Goal: Task Accomplishment & Management: Use online tool/utility

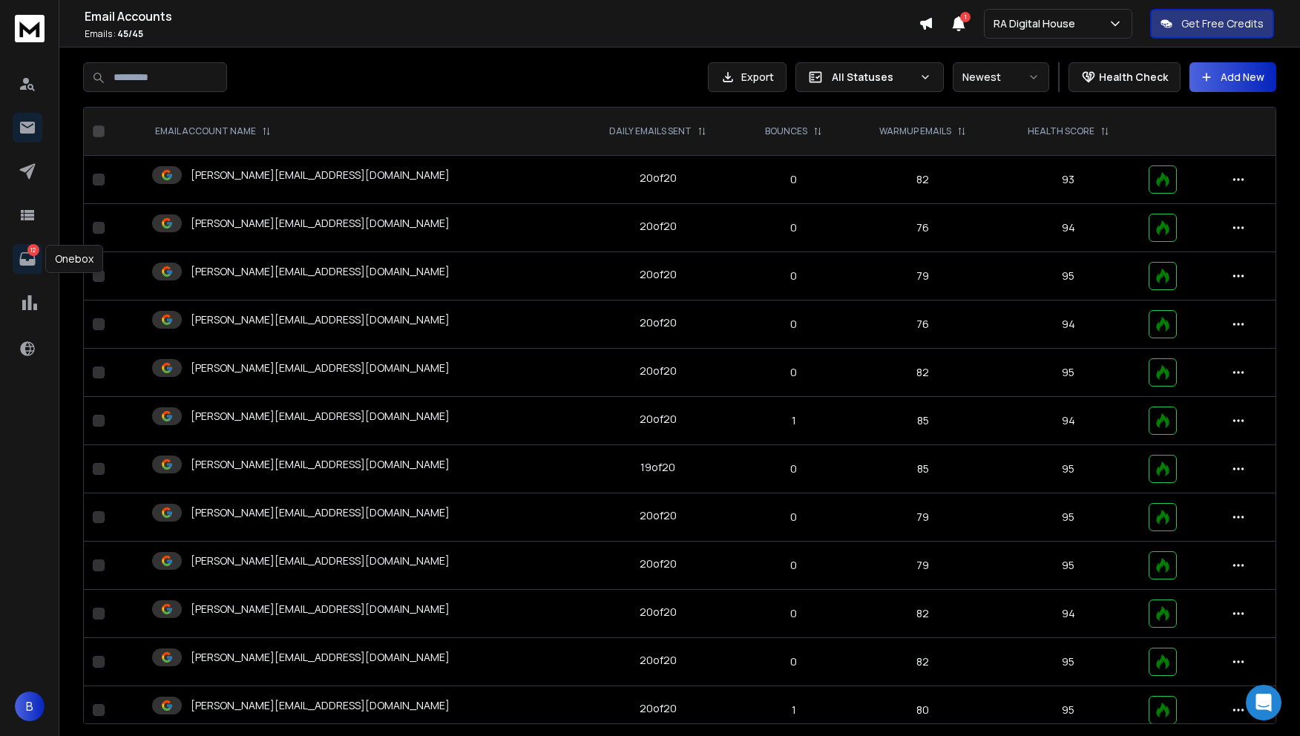
click at [17, 257] on link "12" at bounding box center [28, 259] width 30 height 30
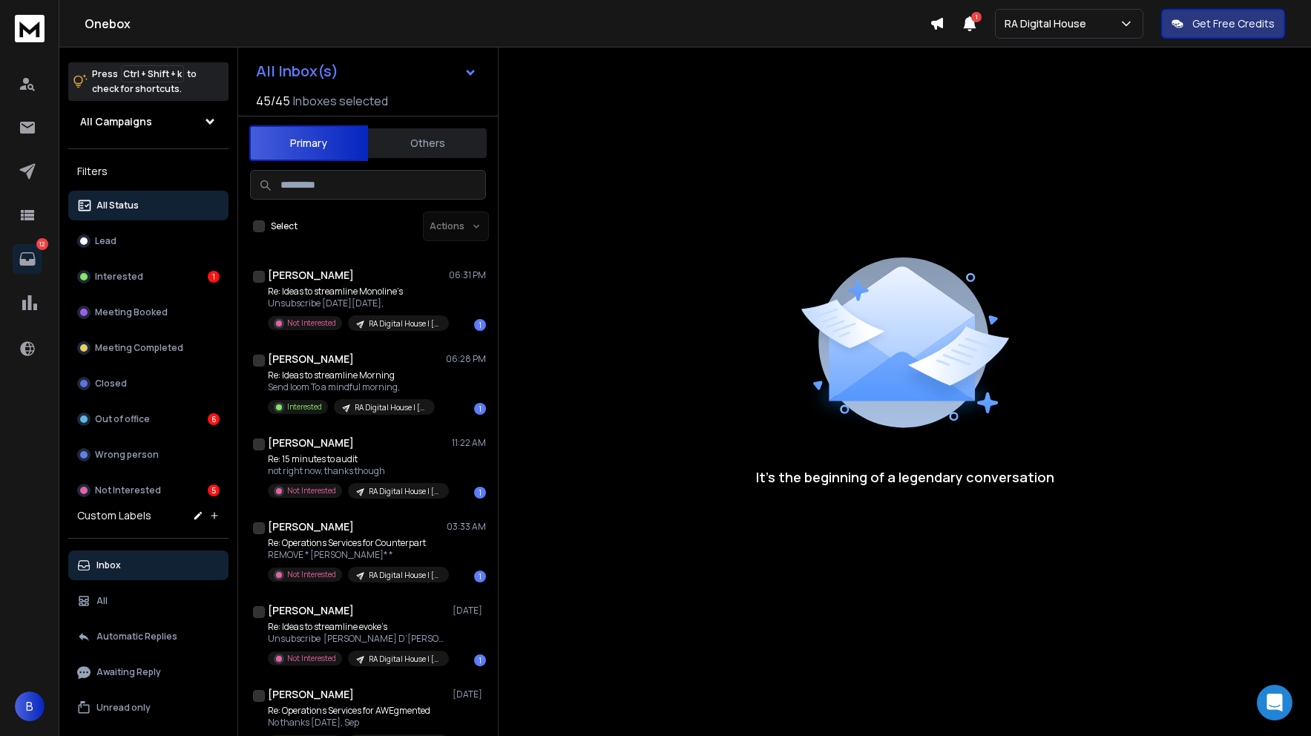
click at [167, 277] on button "Interested 1" at bounding box center [148, 277] width 160 height 30
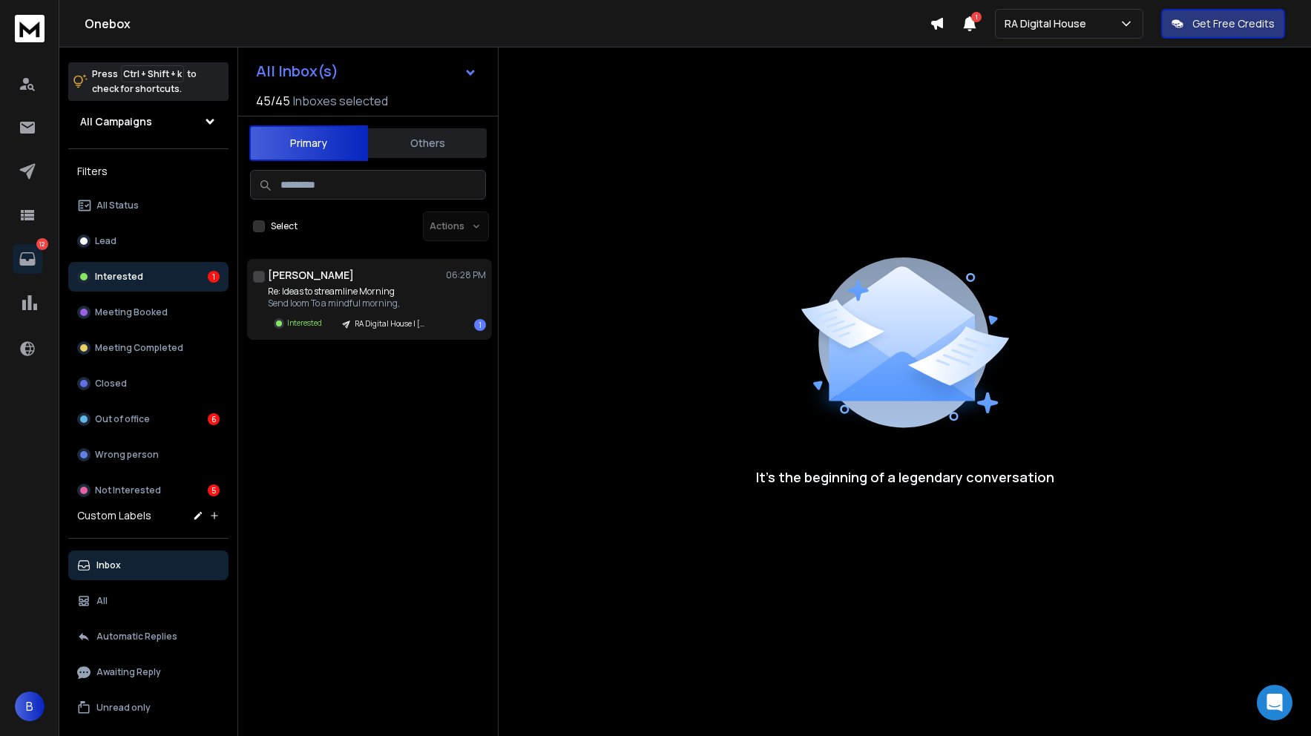
click at [382, 278] on div "[PERSON_NAME] 06:28 PM" at bounding box center [377, 275] width 218 height 15
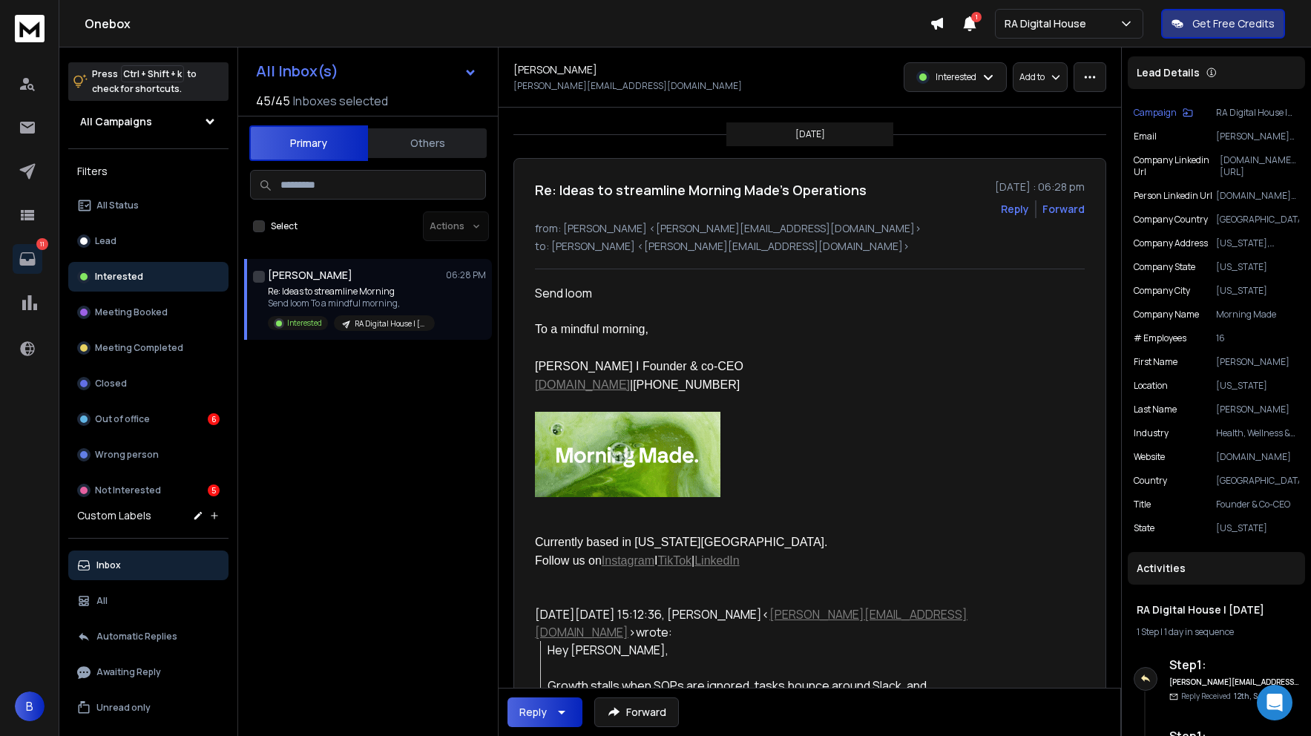
click at [606, 381] on link "[DOMAIN_NAME]" at bounding box center [582, 384] width 95 height 13
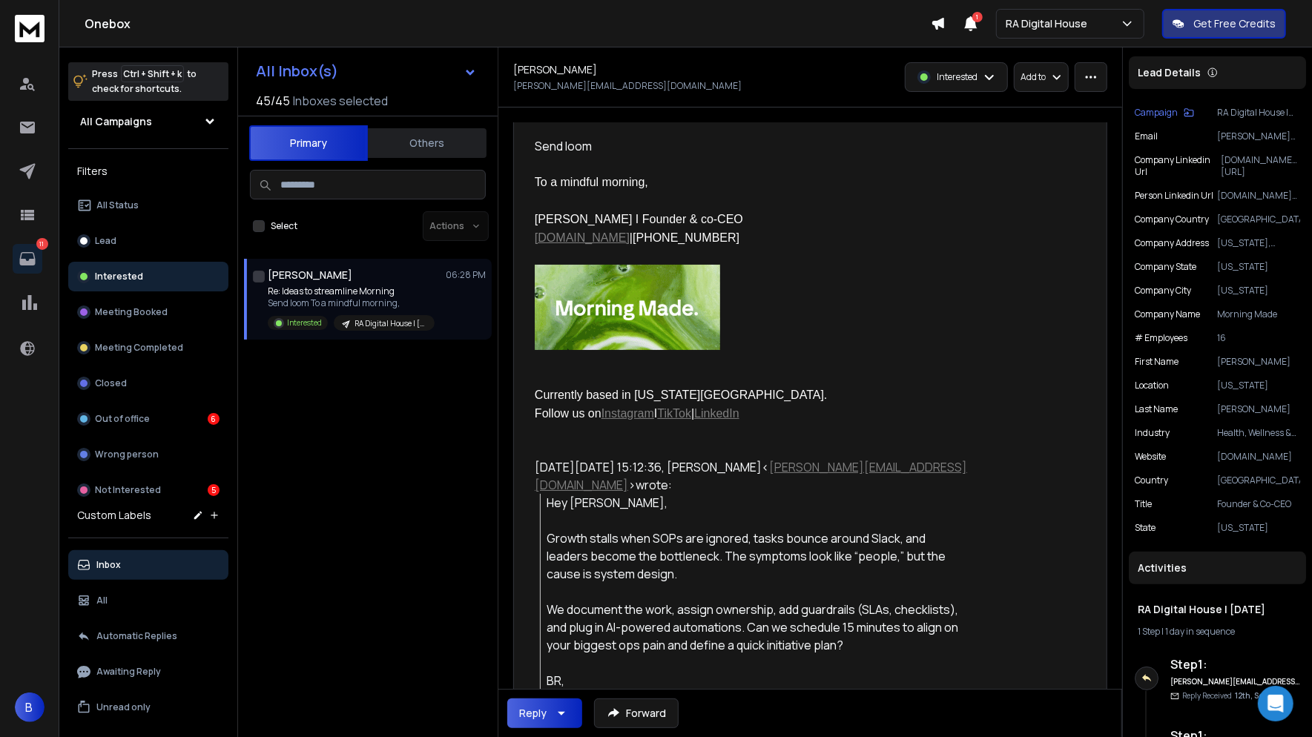
scroll to position [148, 0]
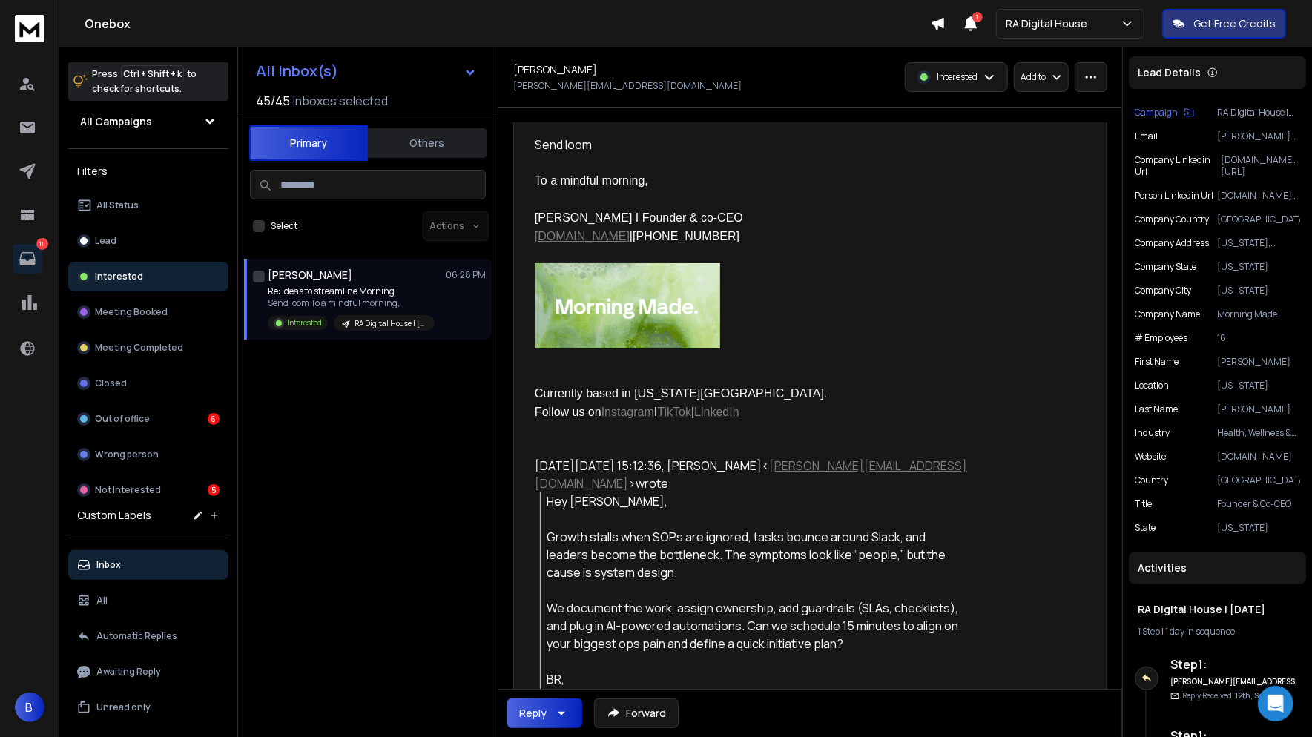
click at [543, 711] on div "Reply" at bounding box center [532, 713] width 27 height 15
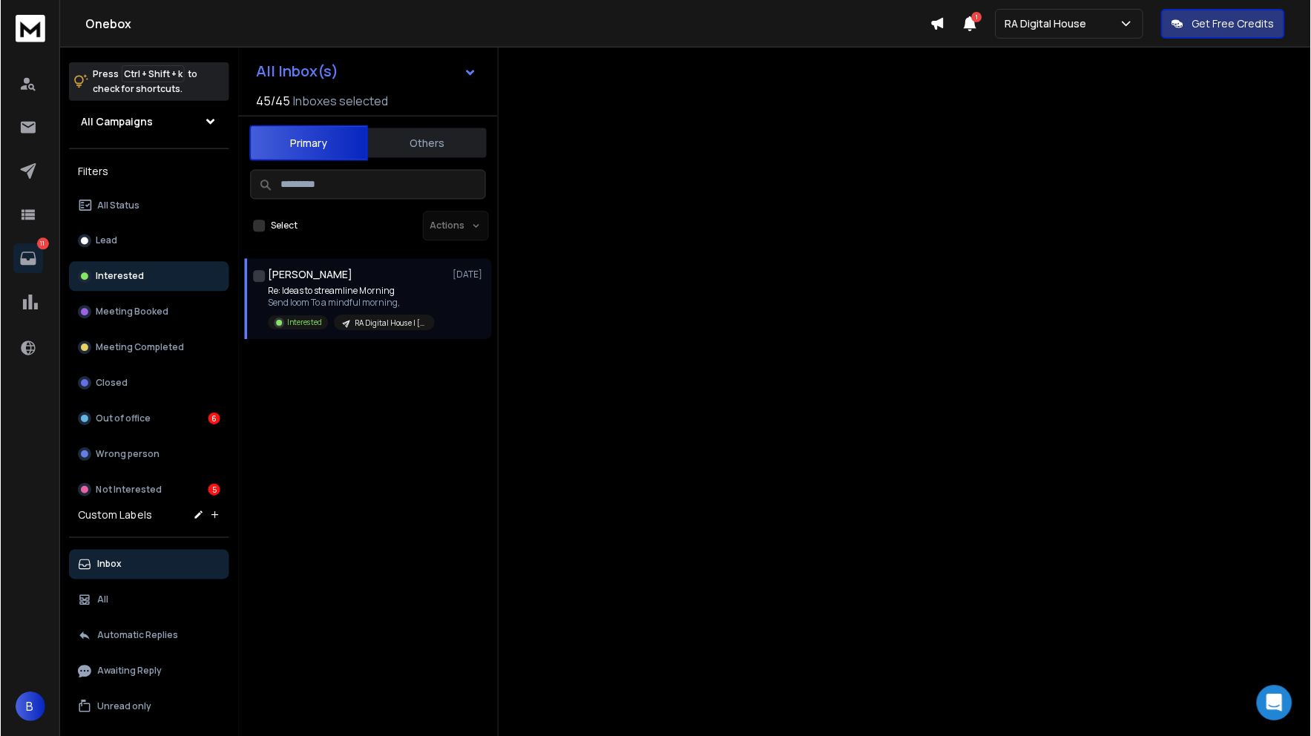
scroll to position [0, 0]
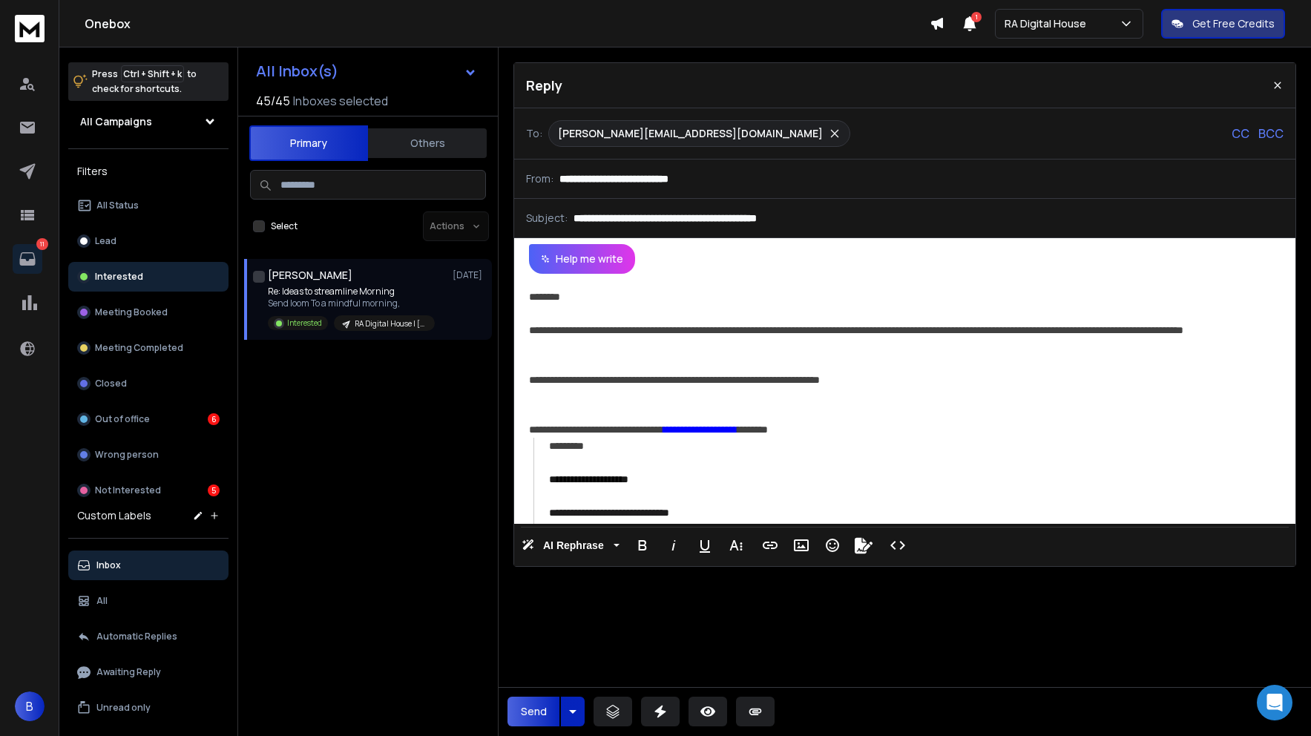
click at [1142, 324] on div "**********" at bounding box center [897, 338] width 736 height 33
click at [785, 406] on div at bounding box center [904, 412] width 751 height 16
click at [930, 372] on div "**********" at bounding box center [897, 380] width 736 height 16
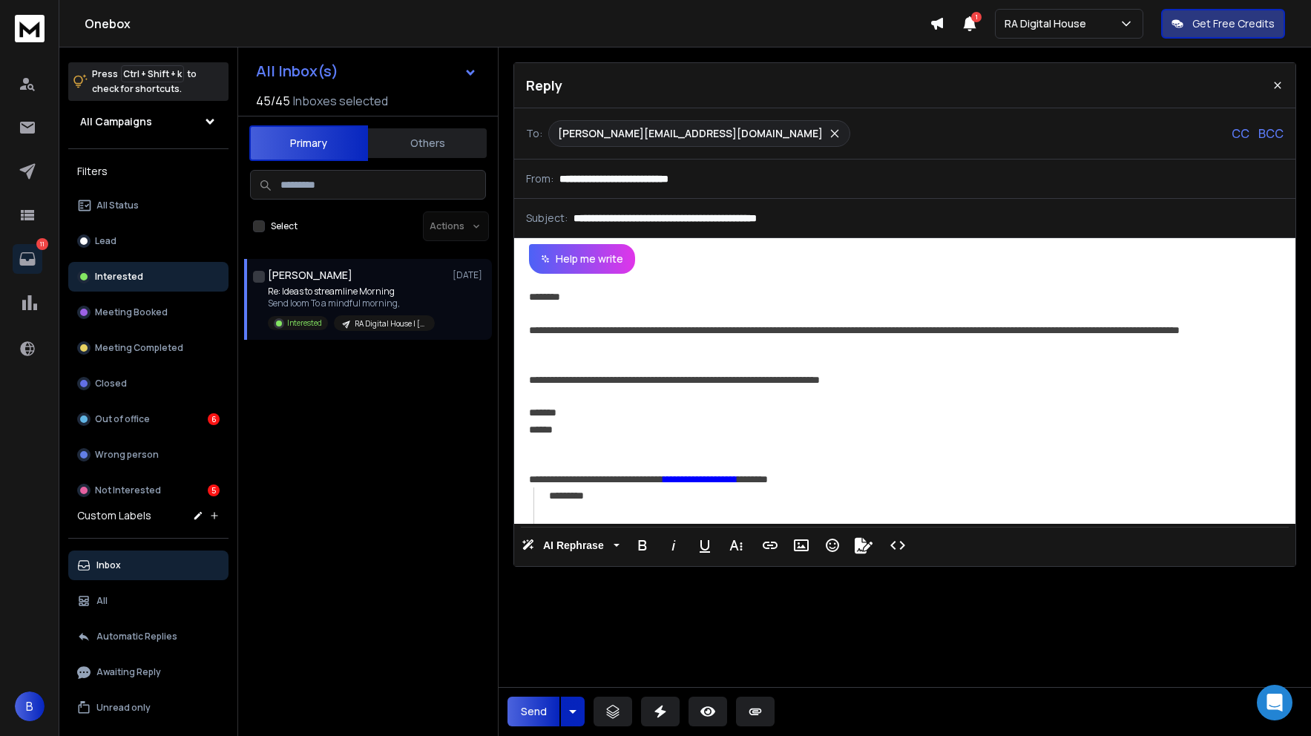
click at [531, 379] on div "**********" at bounding box center [897, 380] width 736 height 16
click at [961, 388] on div at bounding box center [904, 396] width 751 height 16
click at [1004, 382] on div "**********" at bounding box center [897, 380] width 736 height 16
click at [706, 342] on div "**********" at bounding box center [897, 338] width 736 height 33
click at [693, 409] on div "*******" at bounding box center [897, 412] width 736 height 16
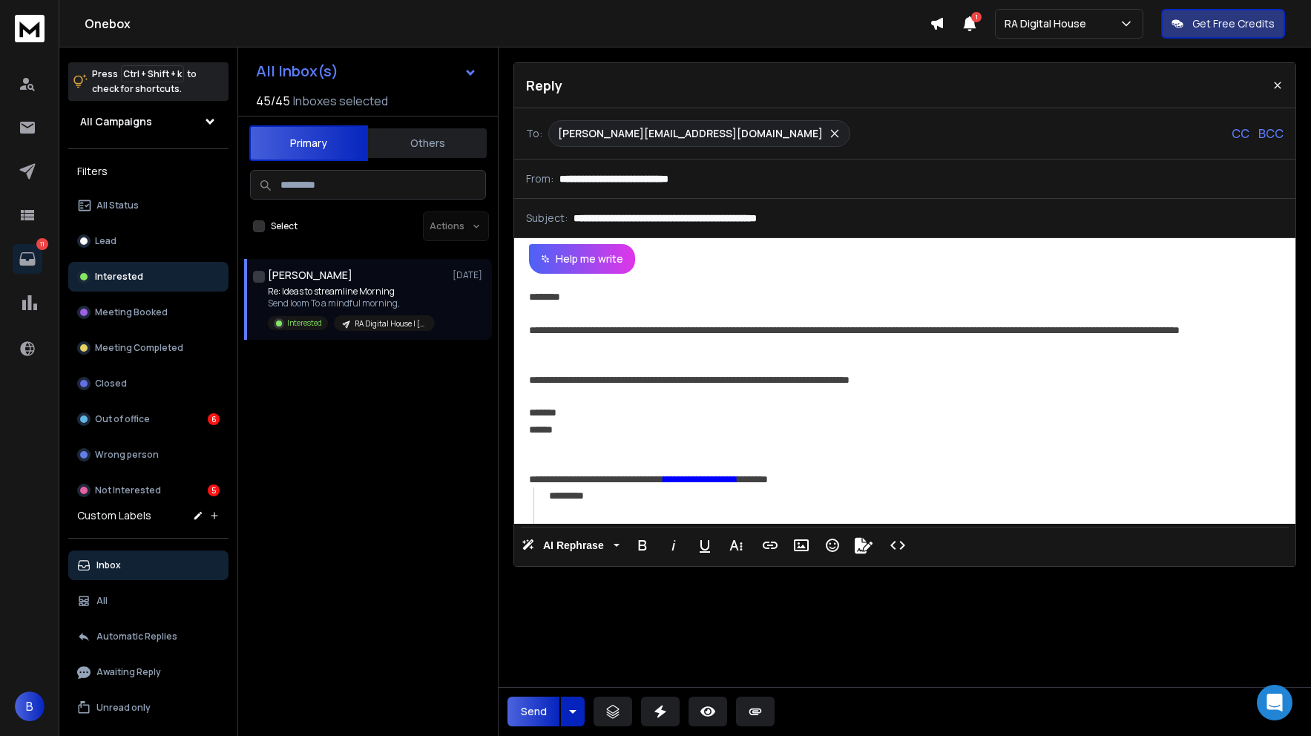
click at [647, 348] on div "**********" at bounding box center [897, 338] width 736 height 33
click at [973, 389] on div at bounding box center [902, 396] width 747 height 16
click at [645, 413] on div "*******" at bounding box center [897, 412] width 736 height 16
click at [524, 713] on button "Send" at bounding box center [533, 712] width 52 height 30
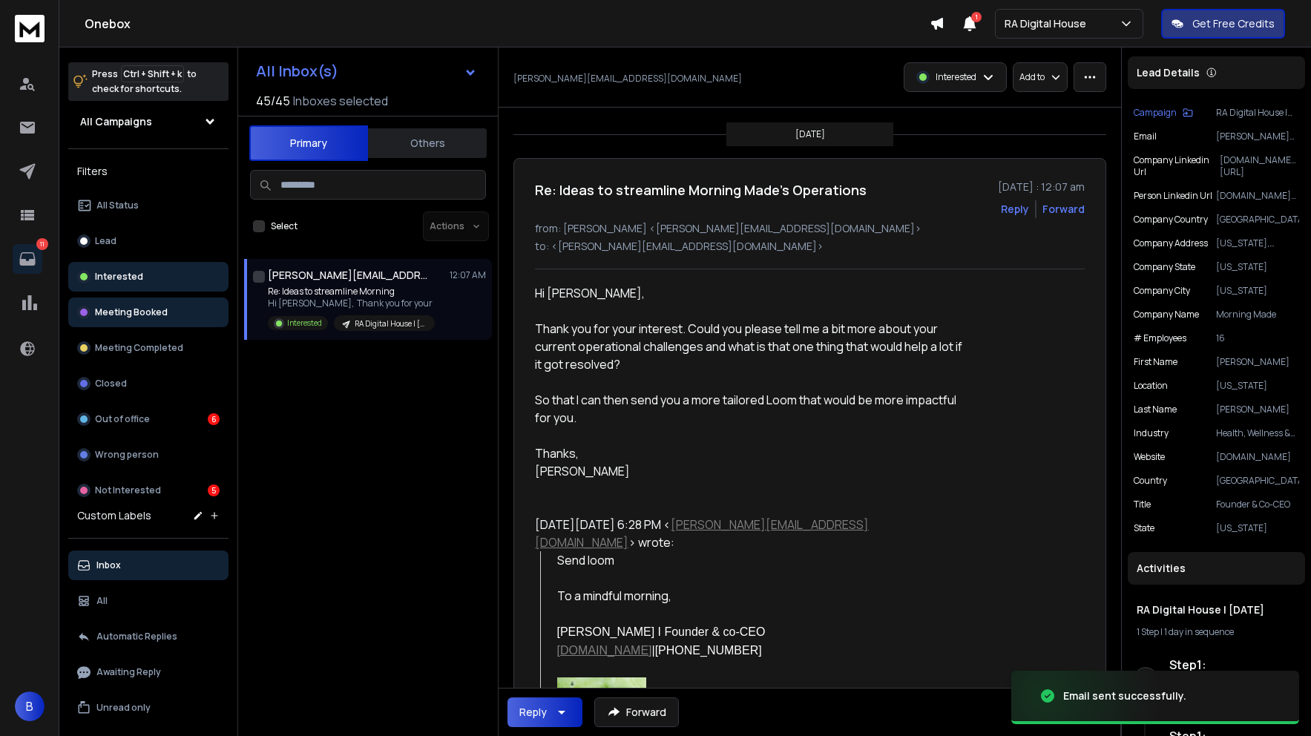
click at [157, 306] on p "Meeting Booked" at bounding box center [131, 312] width 73 height 12
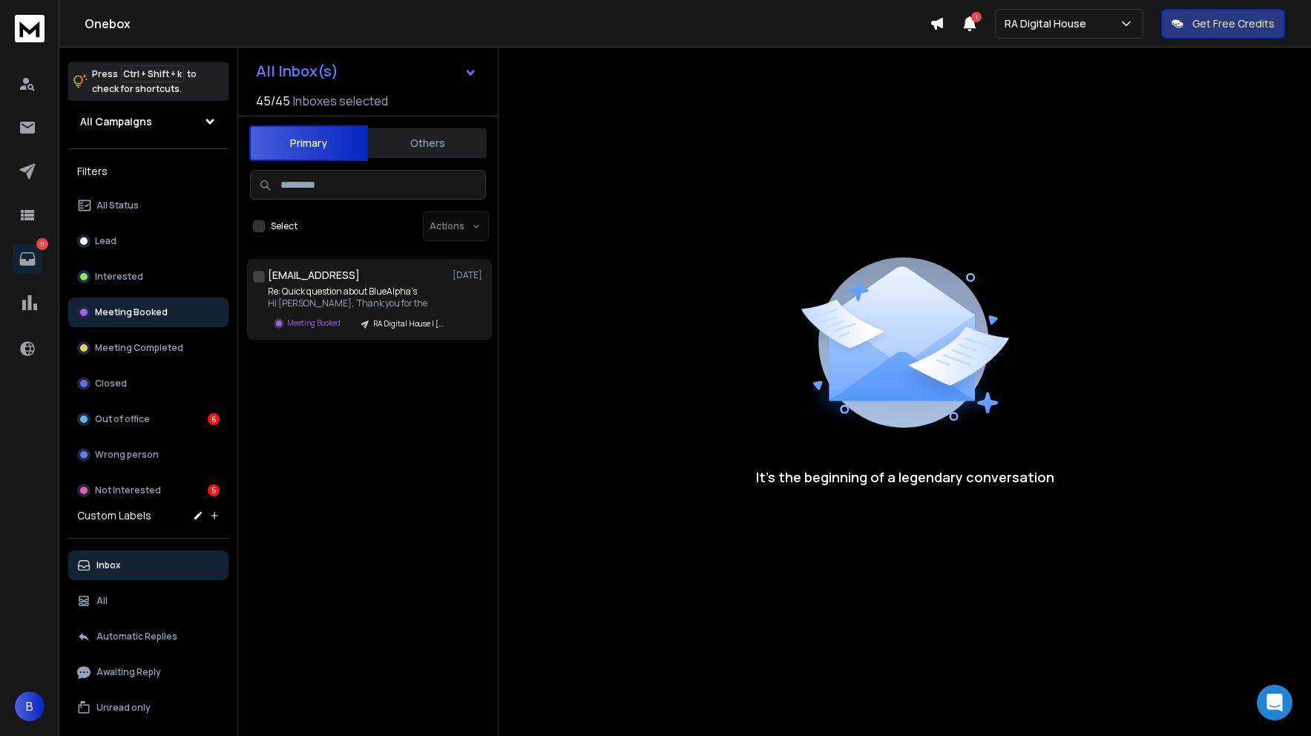
click at [310, 323] on p "Meeting Booked" at bounding box center [313, 322] width 53 height 11
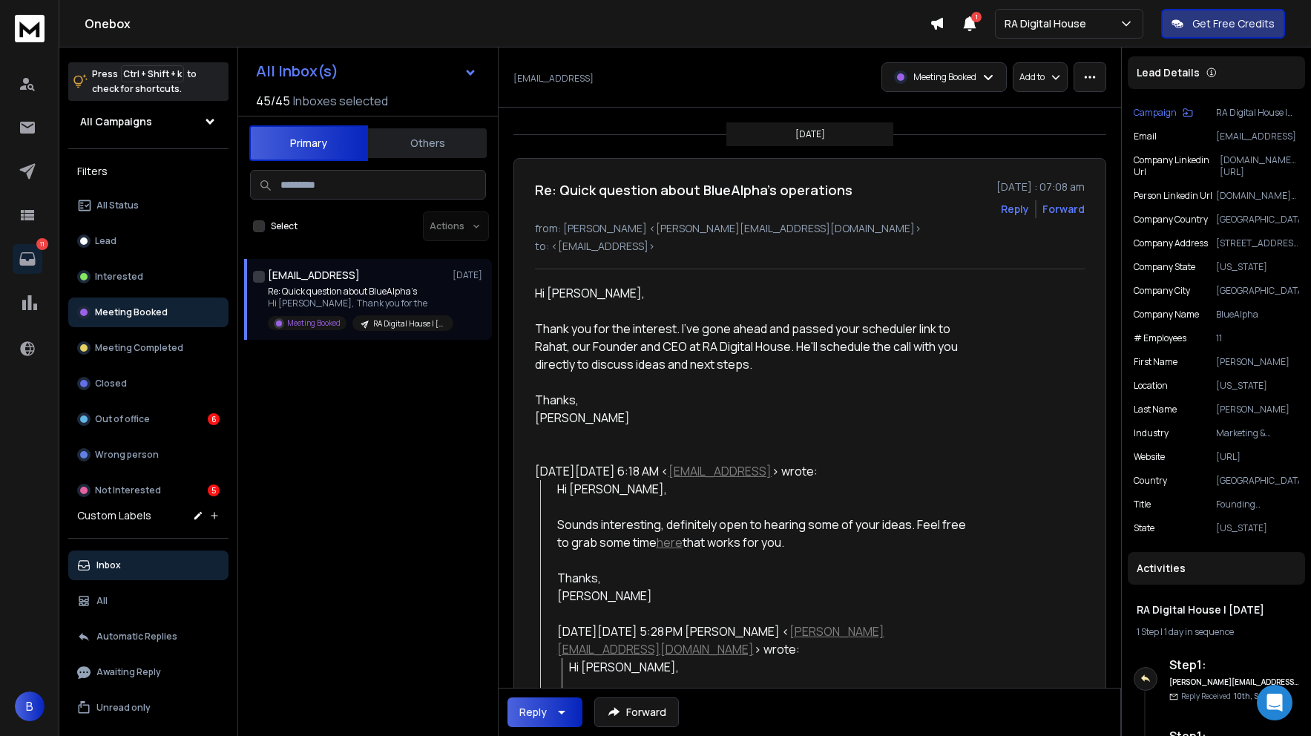
click at [954, 70] on div "Meeting Booked" at bounding box center [944, 77] width 124 height 28
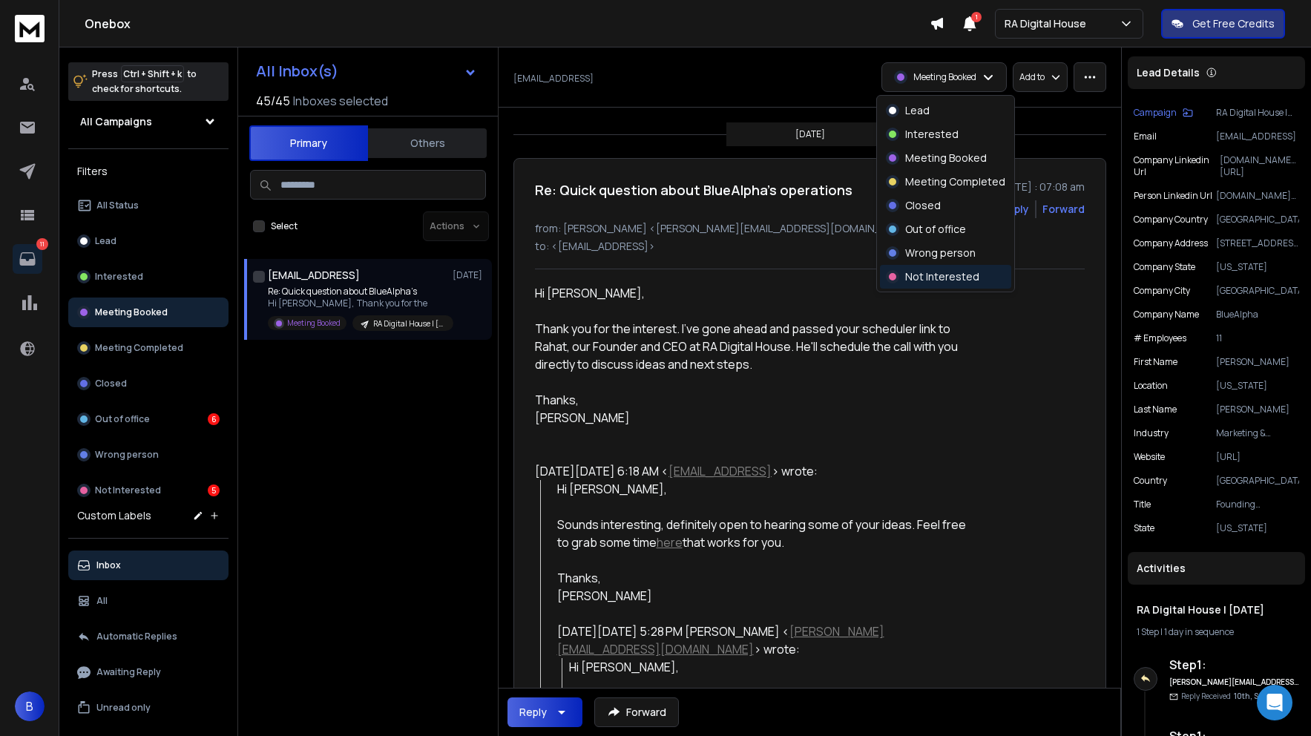
click at [935, 269] on p "Not Interested" at bounding box center [942, 276] width 74 height 15
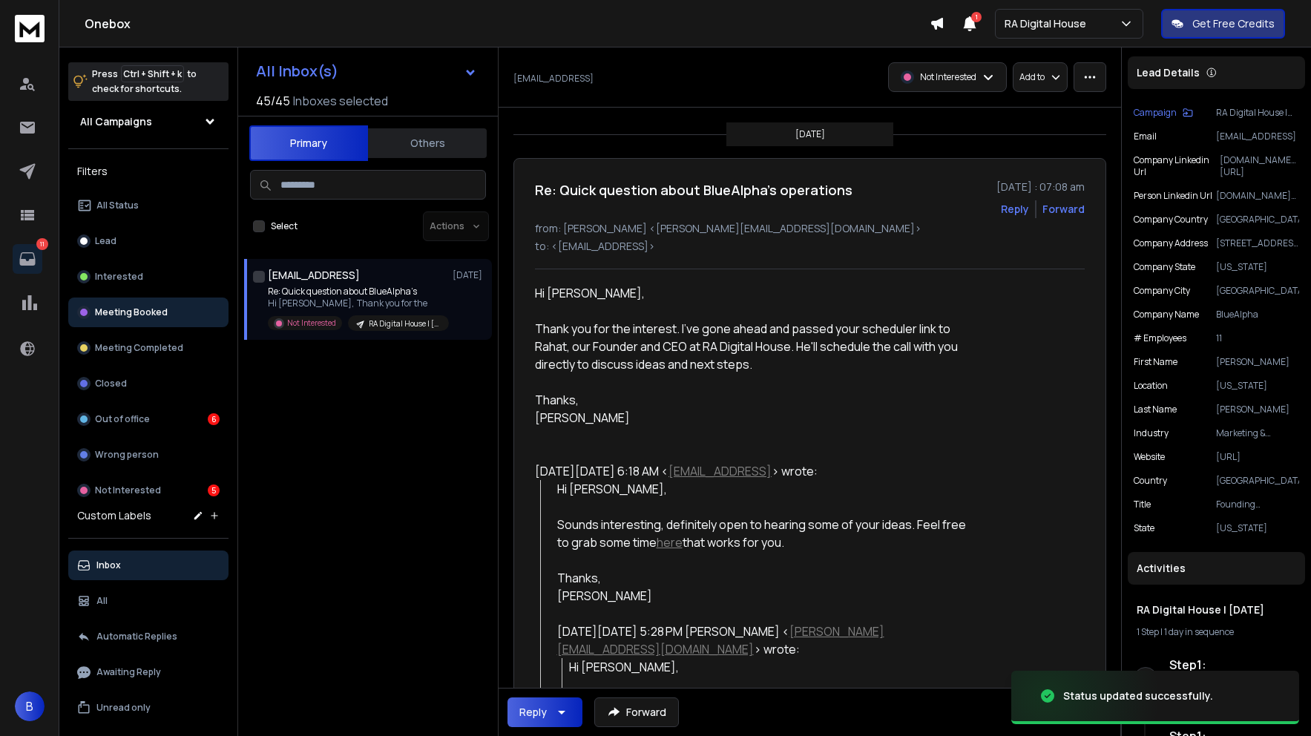
click at [401, 456] on div "All Inbox(s) 45 / 45 Inboxes selected Primary Others Select Actions [EMAIL_ADDR…" at bounding box center [368, 415] width 260 height 736
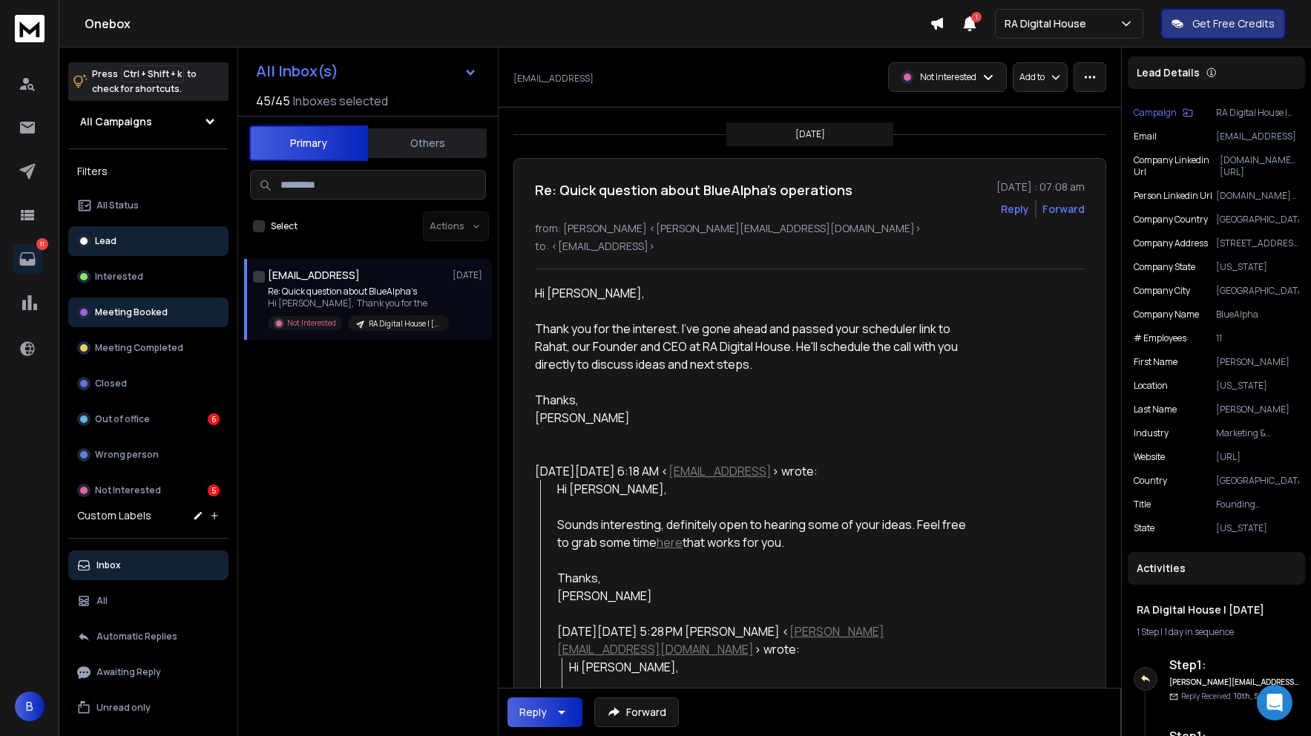
click at [136, 247] on button "Lead" at bounding box center [148, 241] width 160 height 30
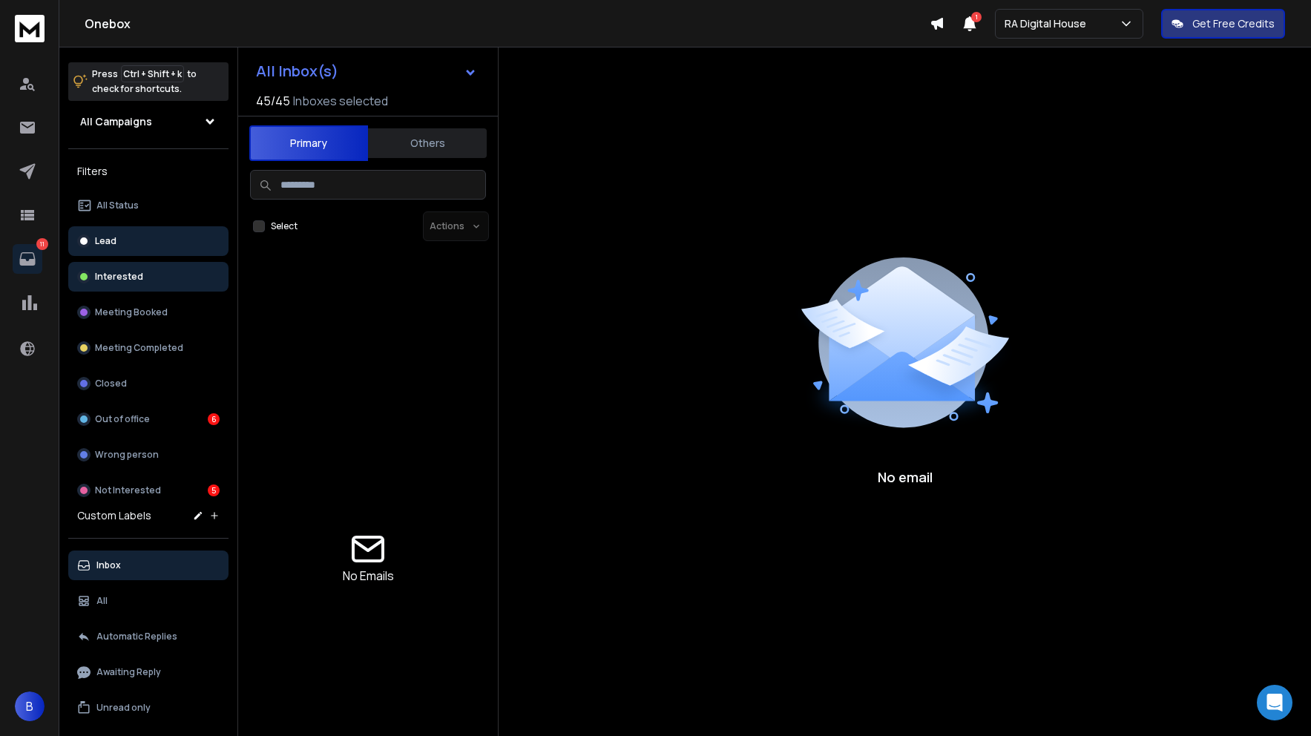
click at [156, 280] on button "Interested" at bounding box center [148, 277] width 160 height 30
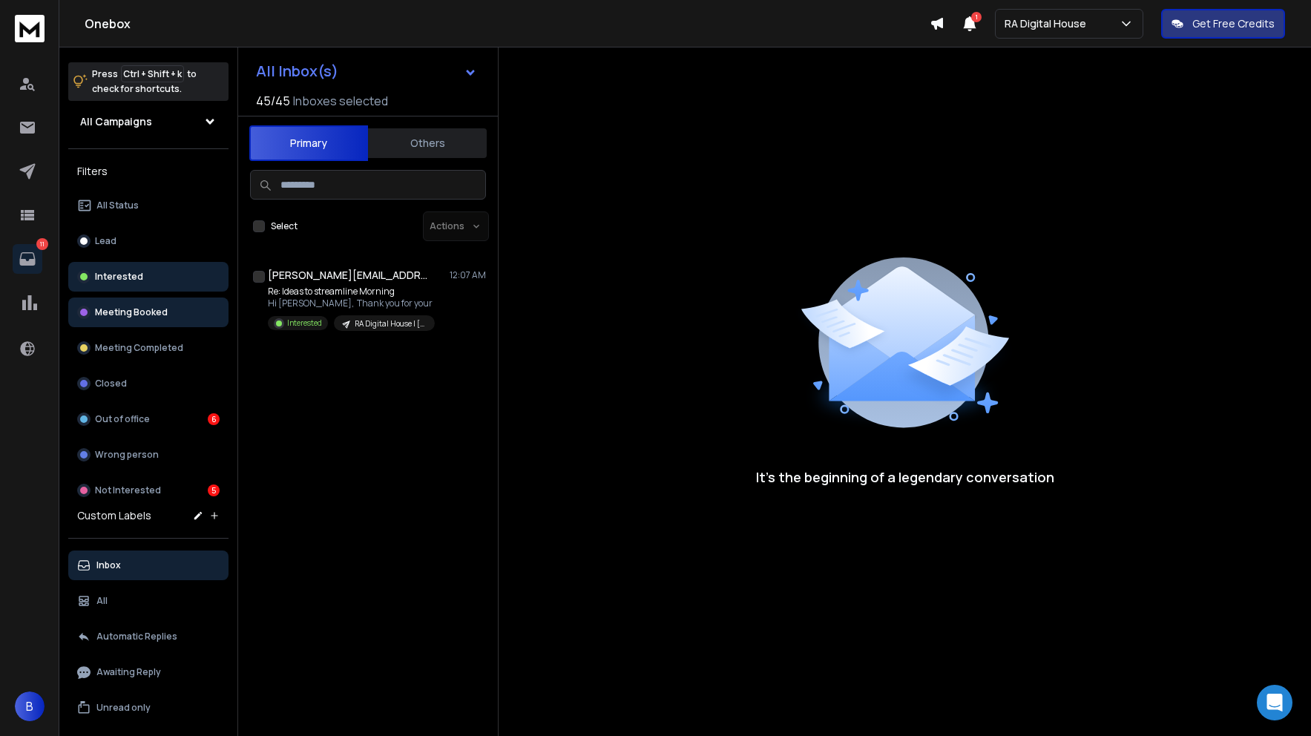
click at [139, 312] on p "Meeting Booked" at bounding box center [131, 312] width 73 height 12
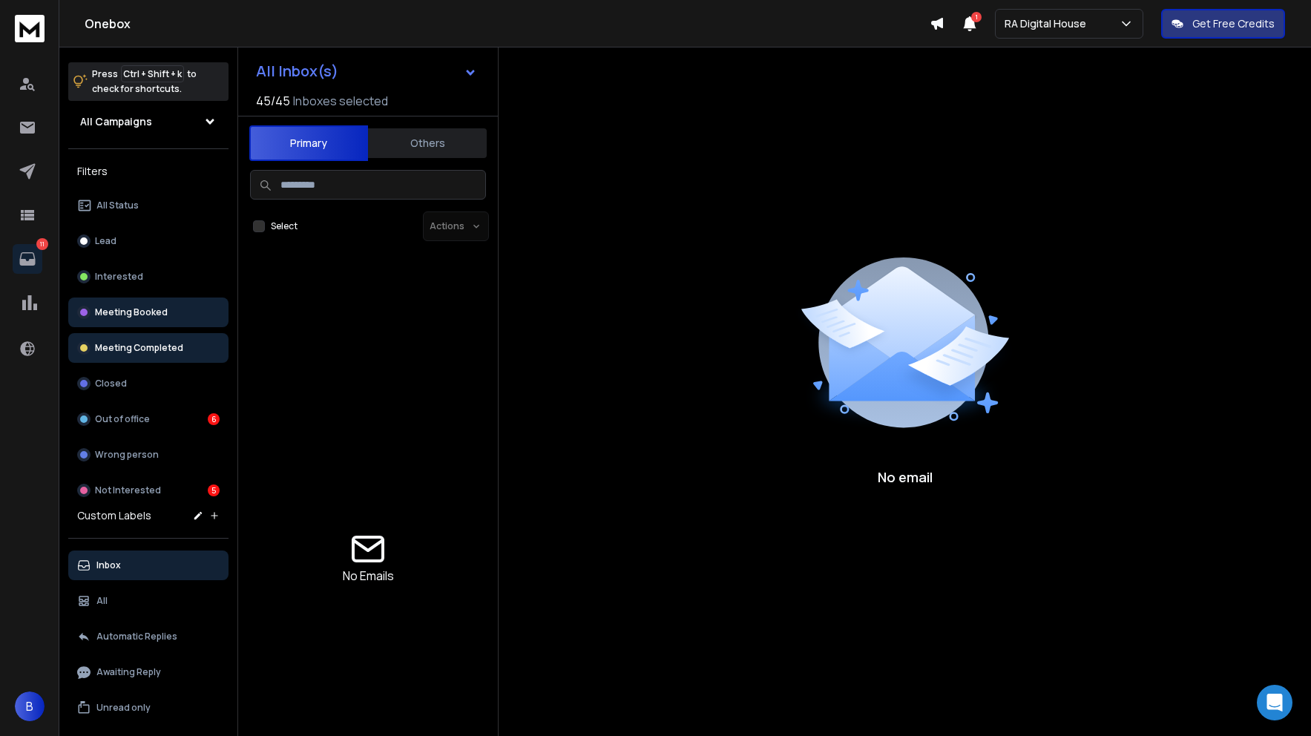
click at [169, 348] on p "Meeting Completed" at bounding box center [139, 348] width 88 height 12
click at [185, 312] on button "Meeting Booked" at bounding box center [148, 312] width 160 height 30
click at [154, 484] on p "Not Interested" at bounding box center [128, 490] width 66 height 12
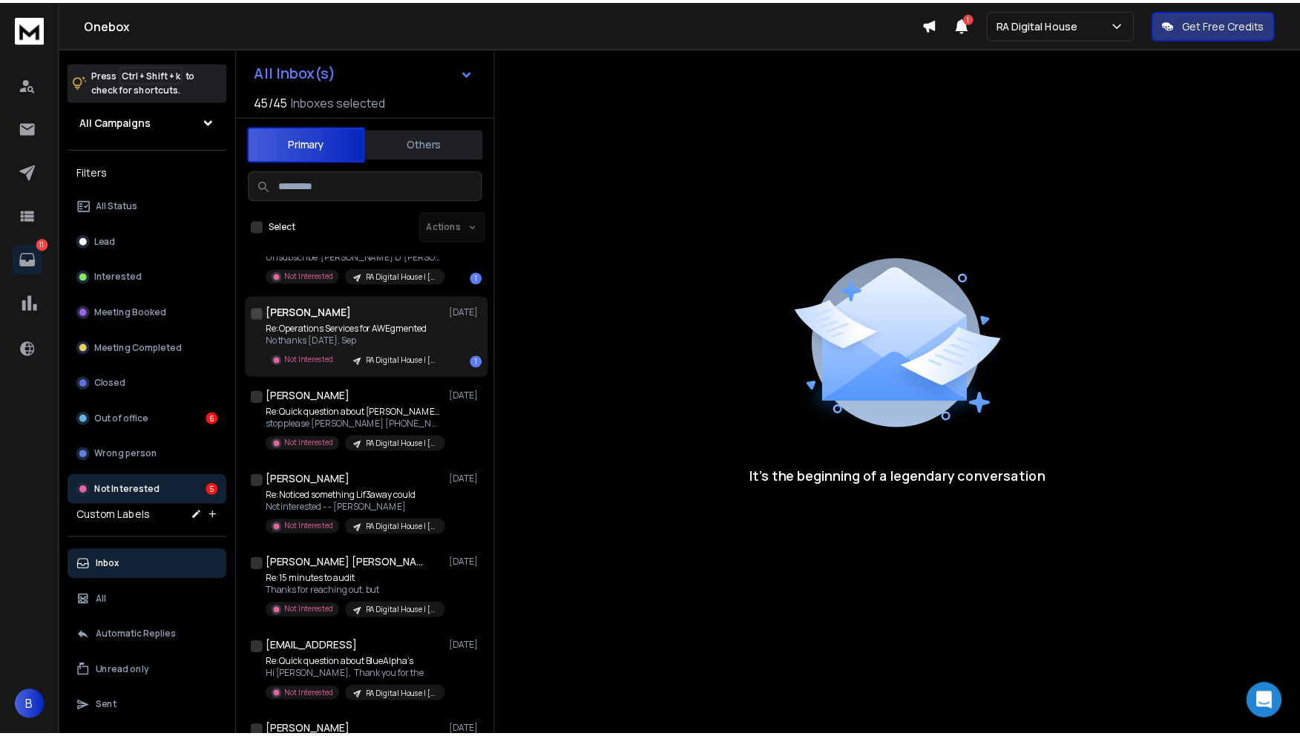
scroll to position [371, 0]
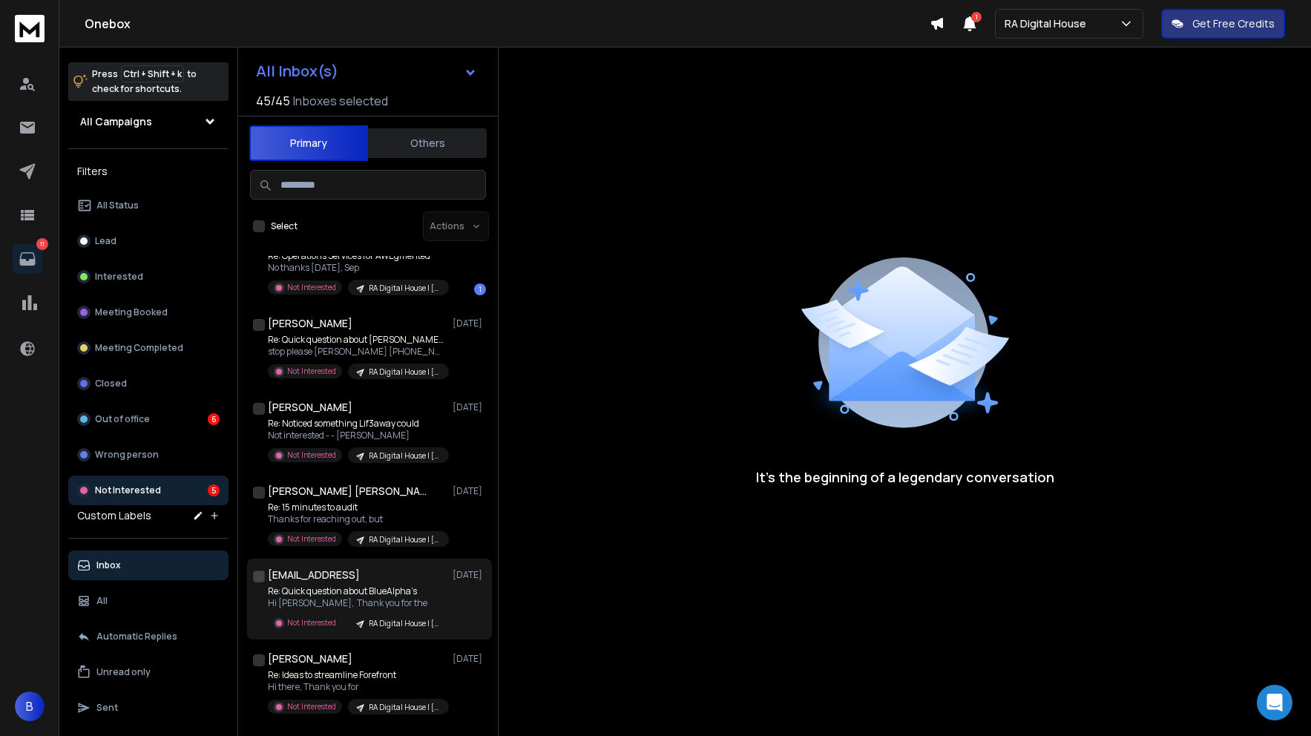
click at [343, 585] on p "Re: Quick question about BlueAlpha’s" at bounding box center [357, 591] width 178 height 12
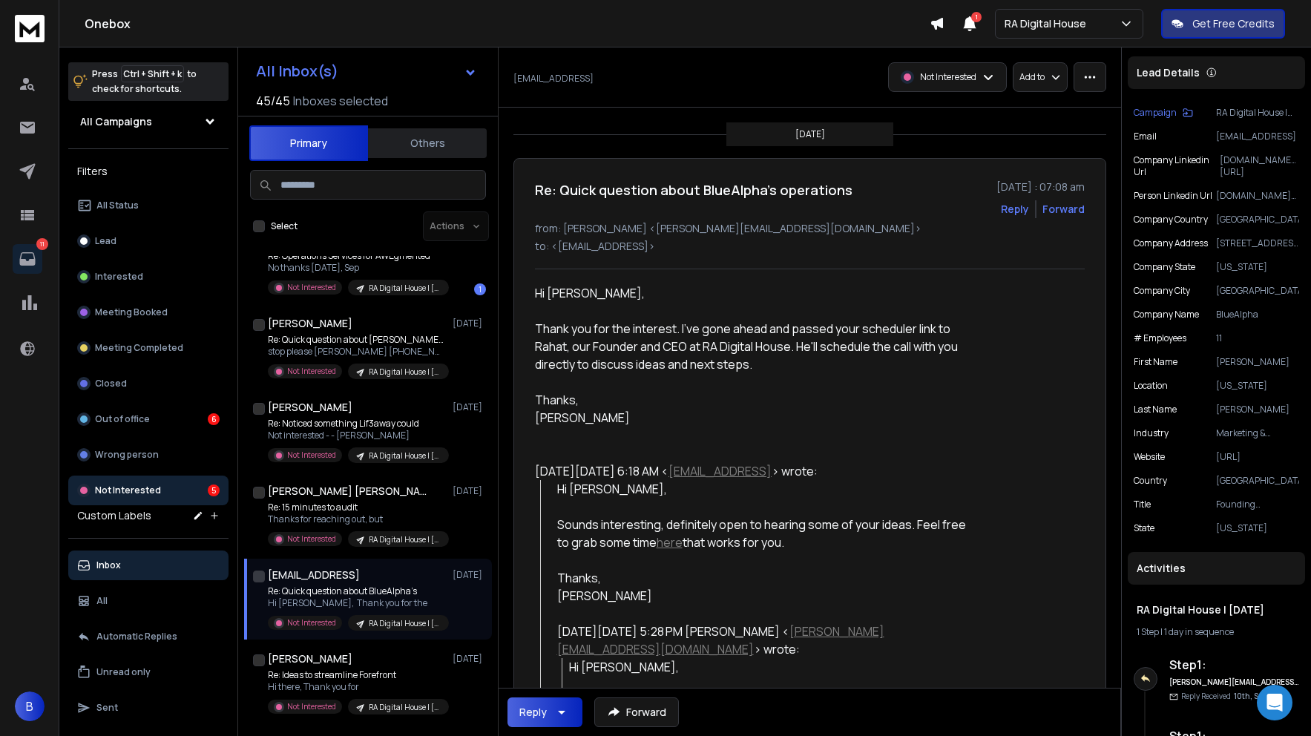
click at [939, 78] on p "Not Interested" at bounding box center [948, 77] width 56 height 12
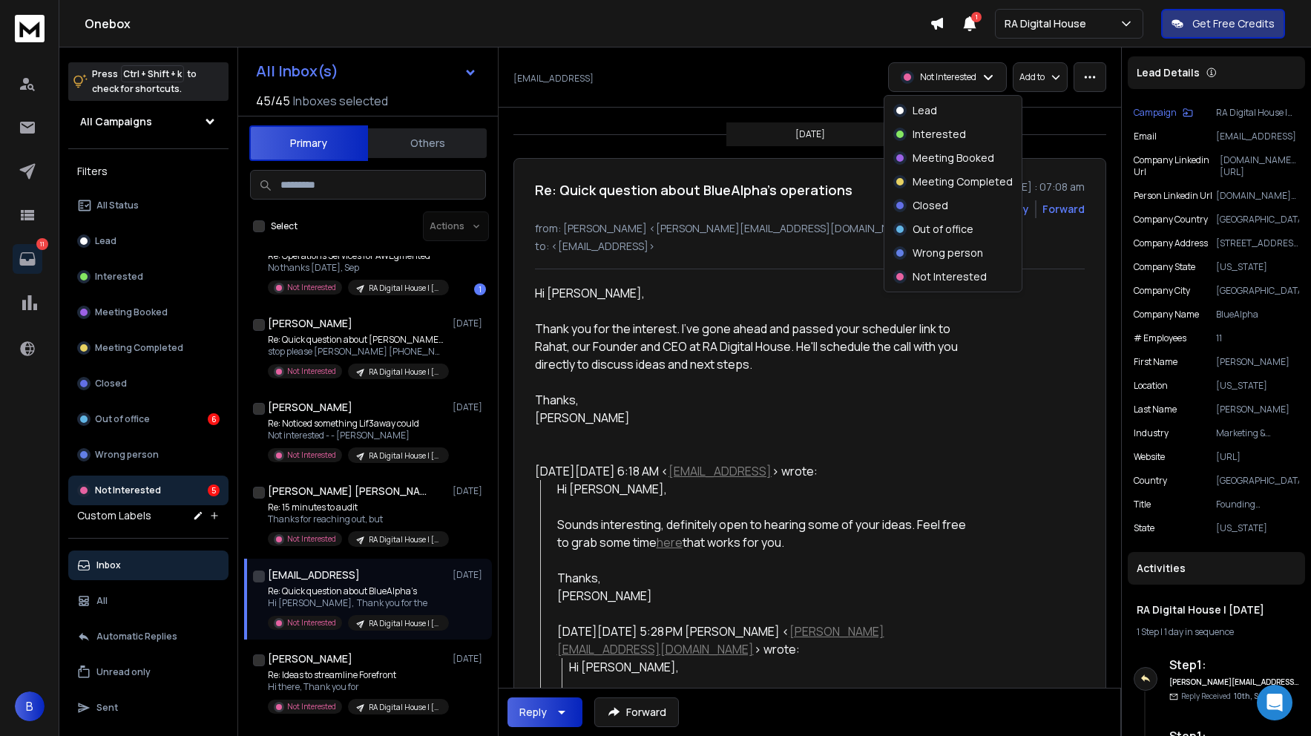
click at [813, 63] on div "[EMAIL_ADDRESS] Not Interested Add to Not Interested Add to" at bounding box center [809, 77] width 593 height 30
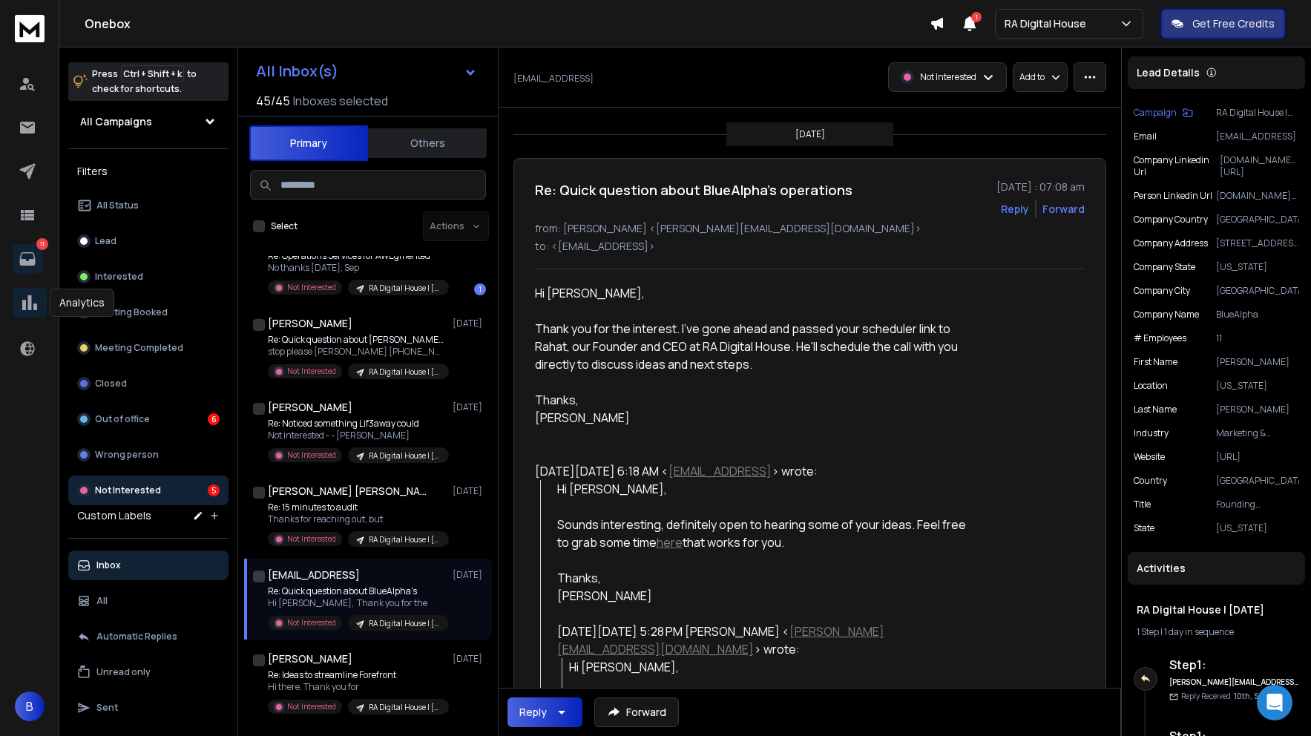
click at [21, 308] on icon at bounding box center [30, 303] width 22 height 22
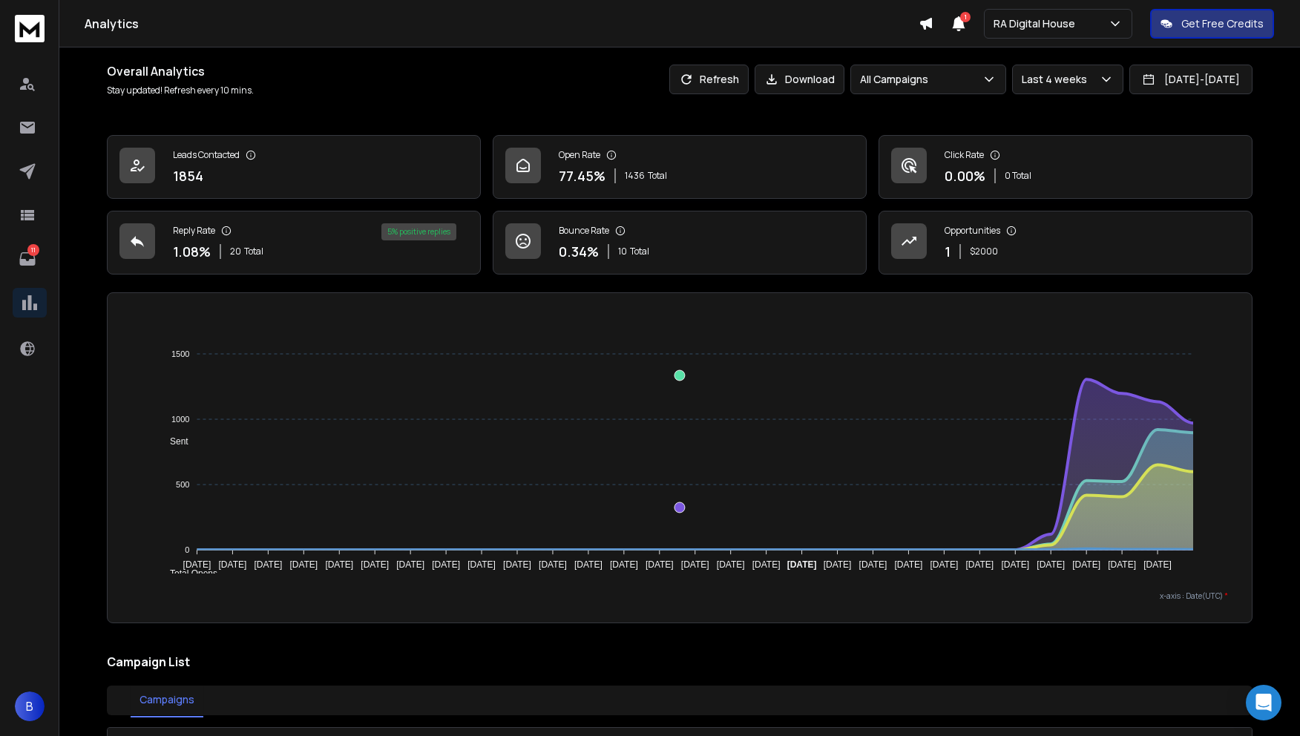
click at [970, 283] on div "Leads Contacted 1854 Open Rate 77.45 % 1436 Total Click Rate 0.00 % 0 Total Rep…" at bounding box center [679, 379] width 1145 height 488
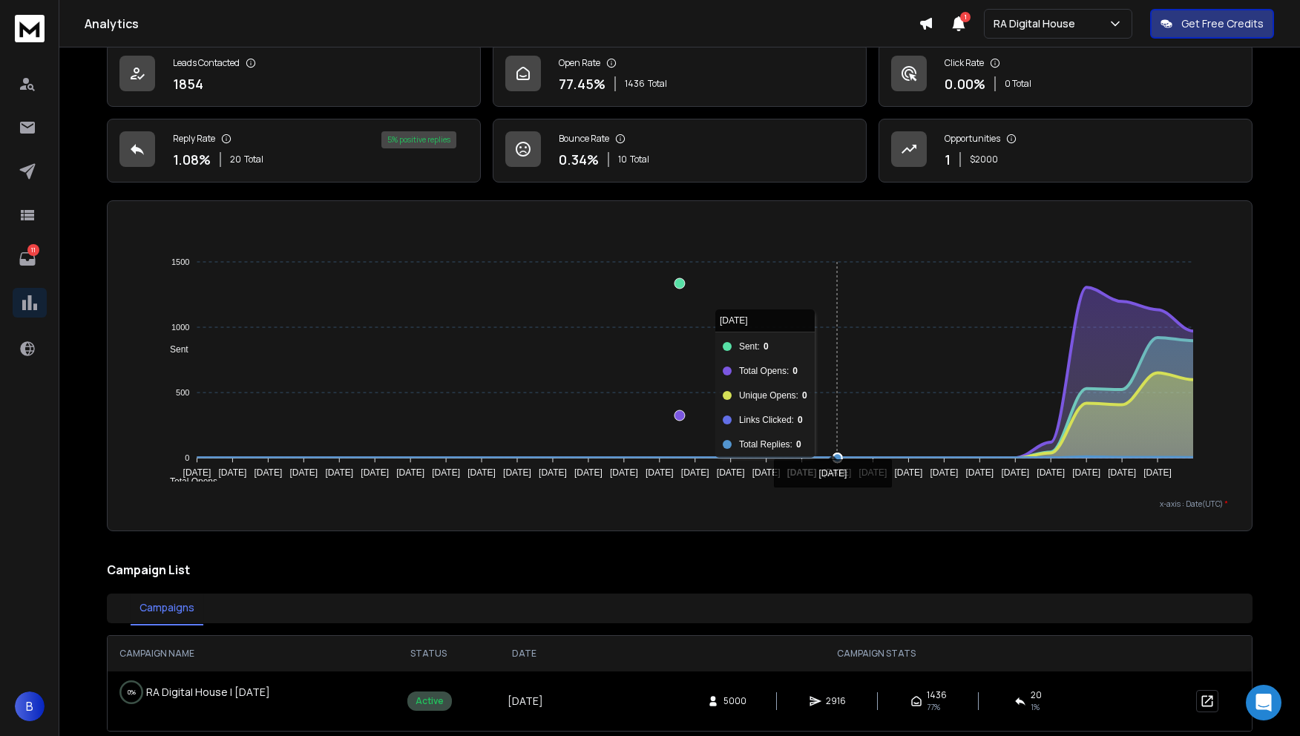
scroll to position [102, 0]
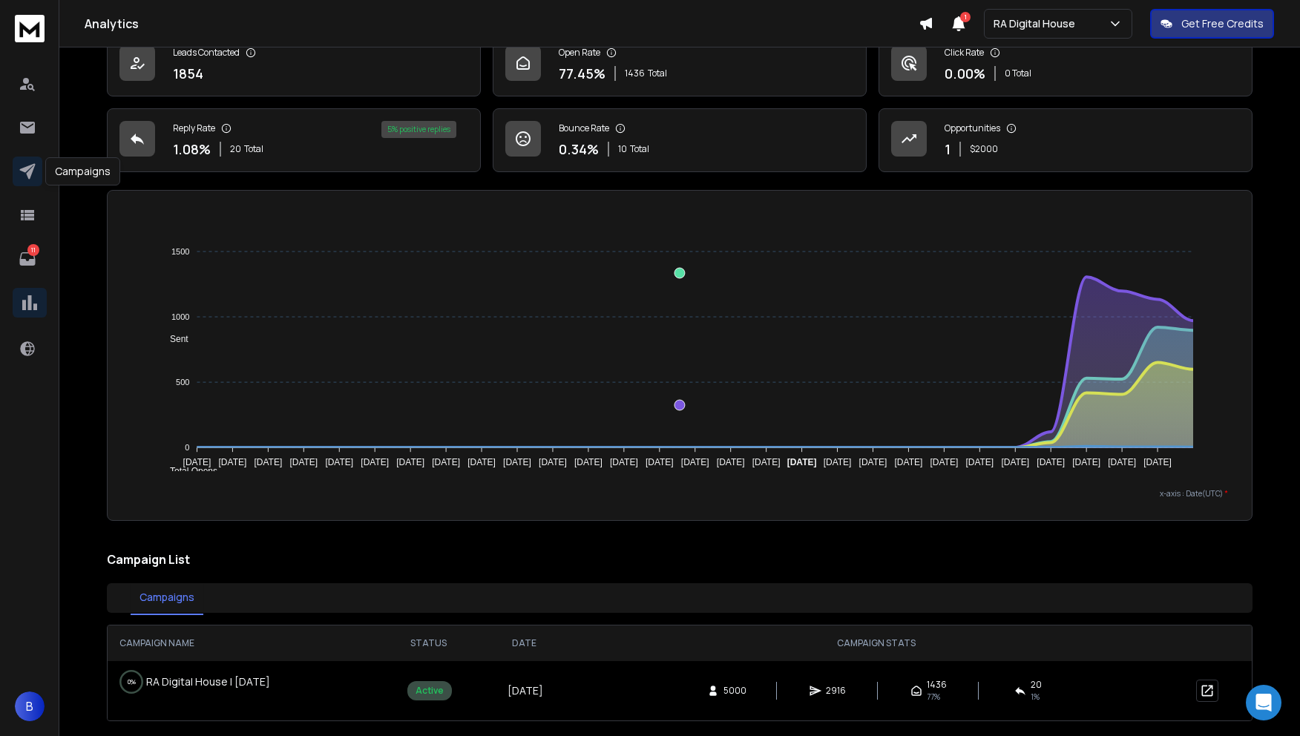
click at [28, 177] on icon at bounding box center [27, 171] width 16 height 16
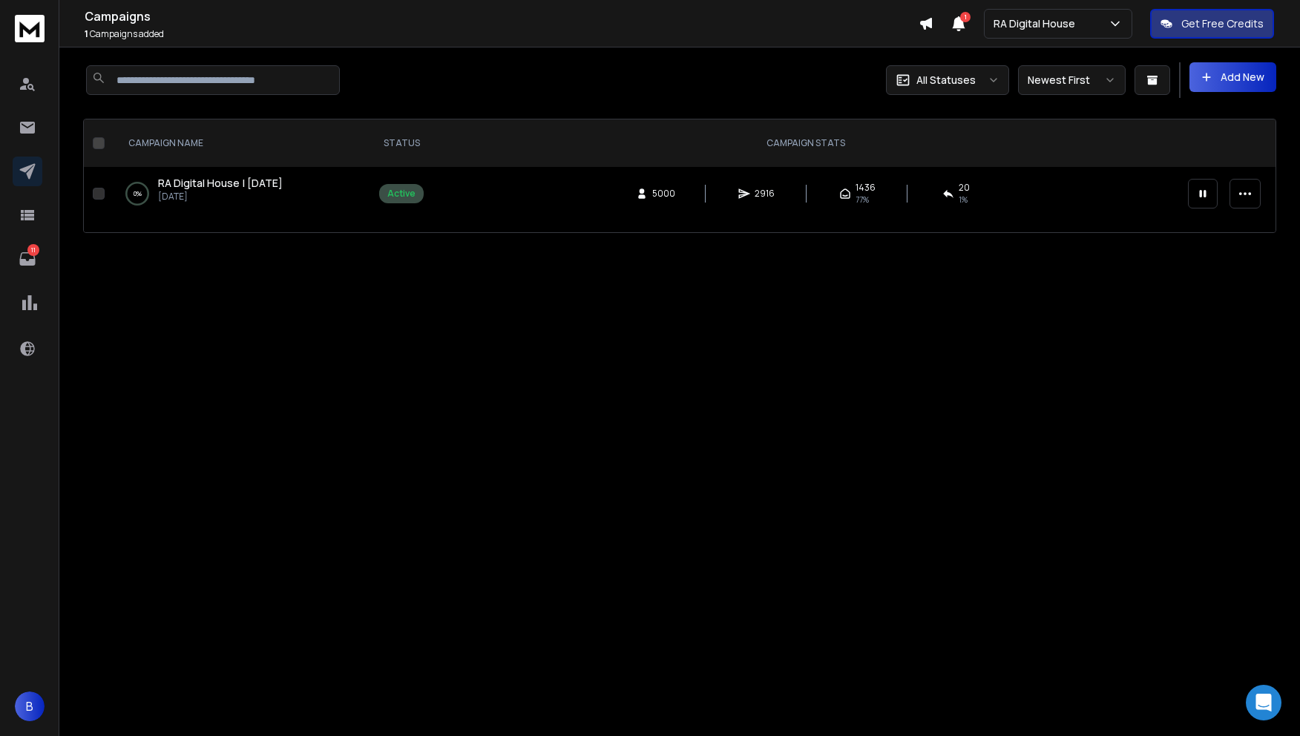
click at [347, 183] on div "0 % RA Digital House | [DATE] [DATE]" at bounding box center [240, 194] width 230 height 36
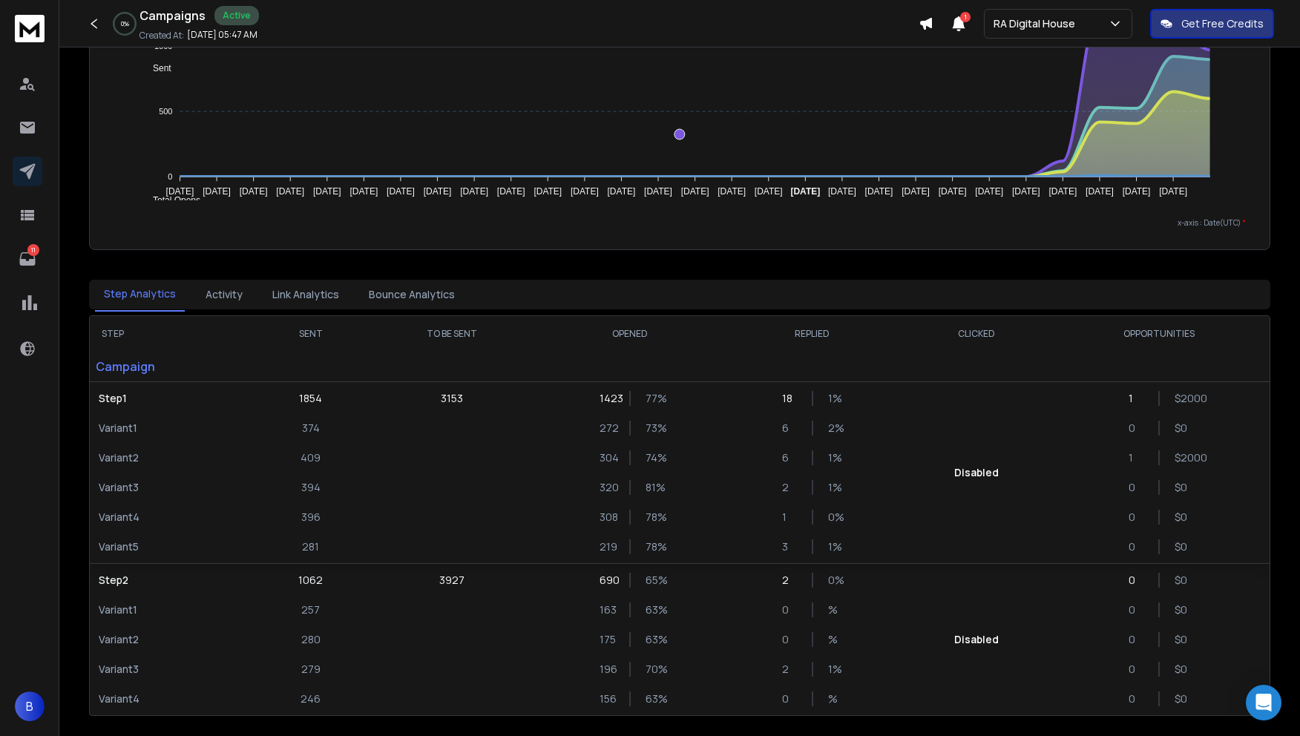
scroll to position [462, 0]
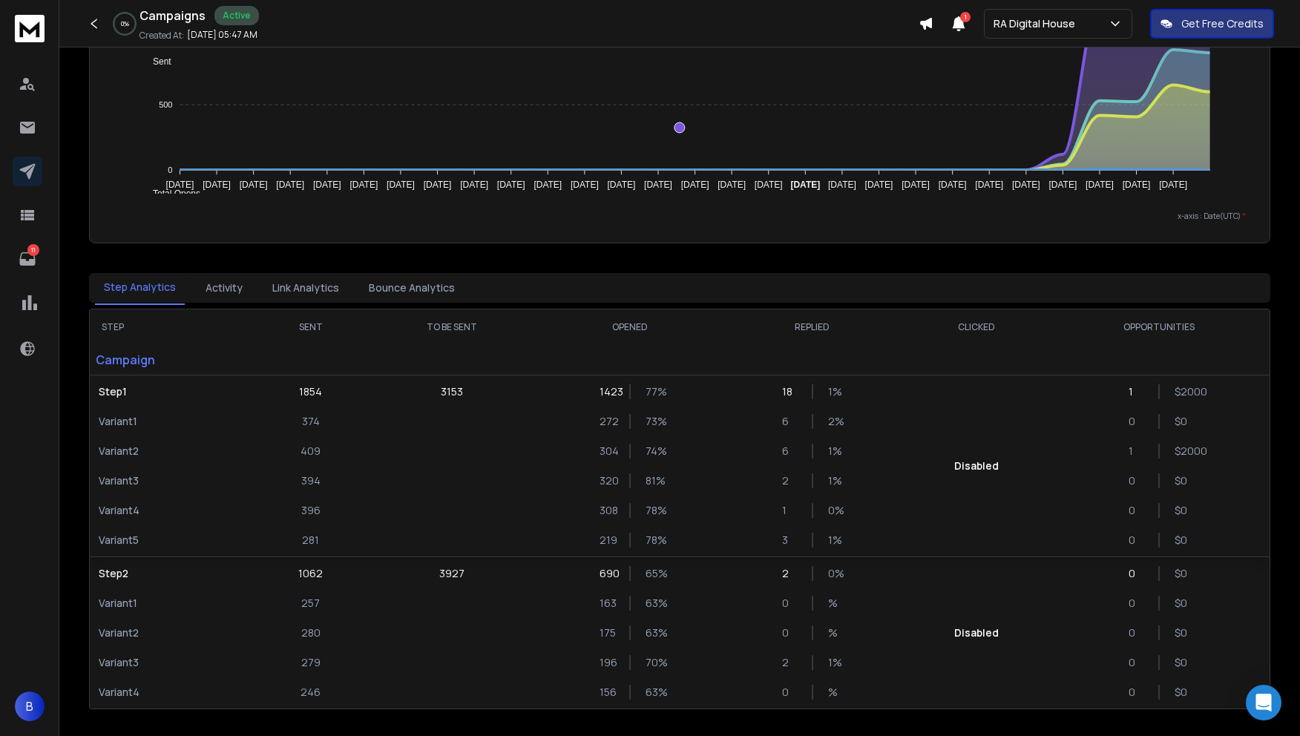
click at [62, 416] on div "Campaign RA Digital House | [DATE] Analytics Leads Sequences Schedule Options S…" at bounding box center [679, 160] width 1240 height 1150
click at [70, 470] on div "Campaign RA Digital House | [DATE] Analytics Leads Sequences Schedule Options S…" at bounding box center [679, 160] width 1240 height 1150
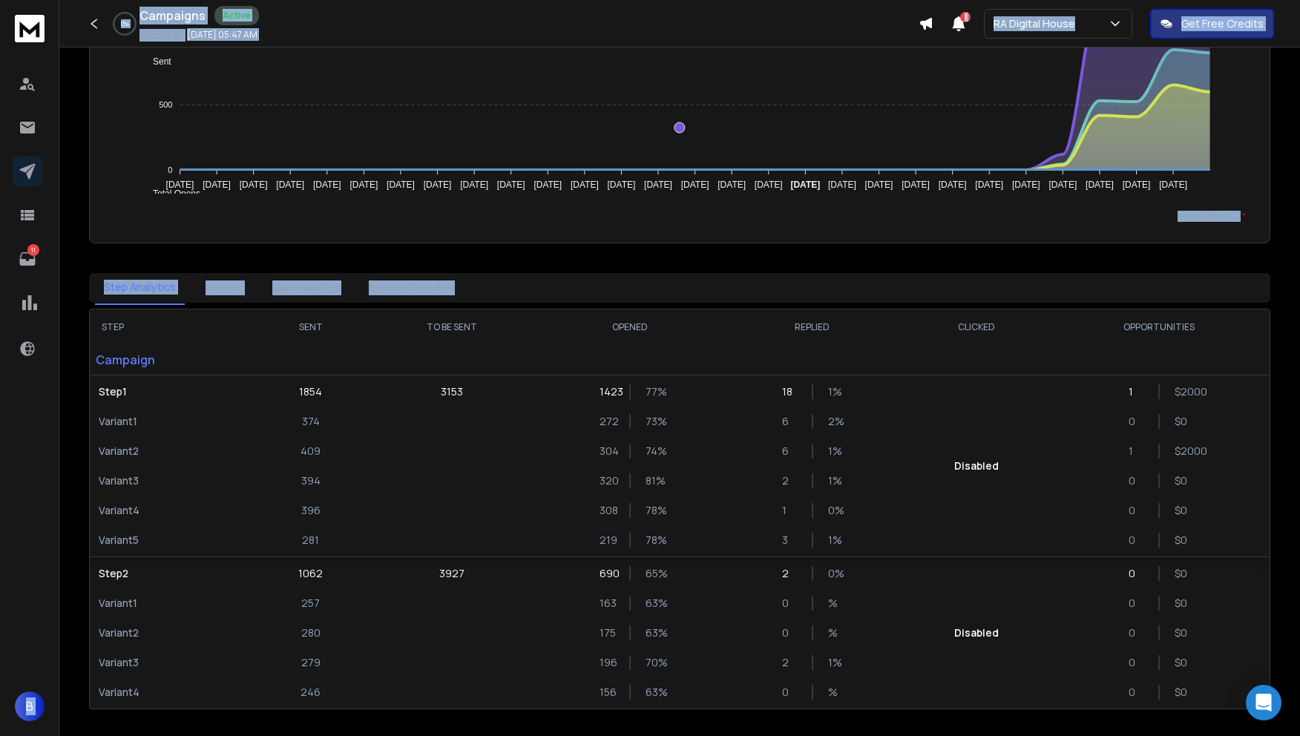
drag, startPoint x: 52, startPoint y: 505, endPoint x: 74, endPoint y: 507, distance: 22.3
click at [74, 507] on div "11 B 0 % Campaigns Active Created At: [DATE] 05:47 AM 1 RA Digital House Get Fr…" at bounding box center [650, 137] width 1300 height 1198
click at [64, 517] on div "Campaign RA Digital House | [DATE] Analytics Leads Sequences Schedule Options S…" at bounding box center [679, 160] width 1240 height 1150
